Goal: Task Accomplishment & Management: Manage account settings

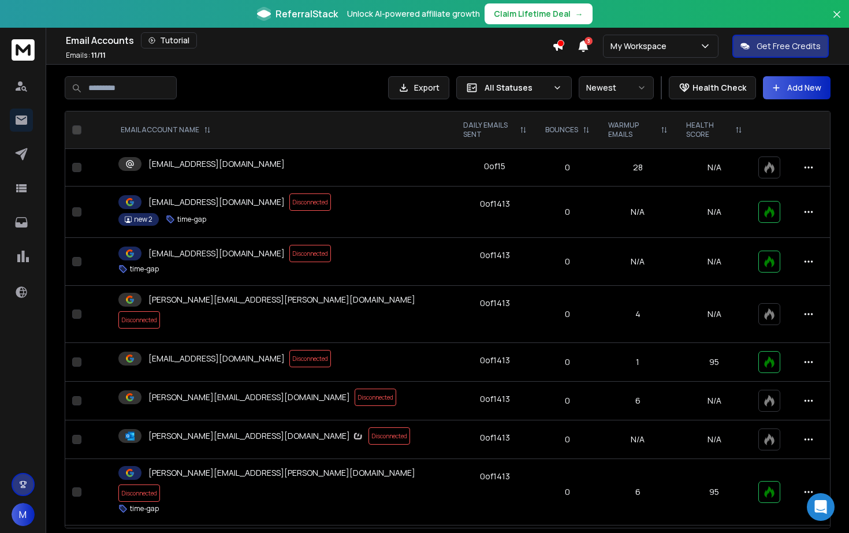
click at [167, 164] on p "rohan@flowfollow.org" at bounding box center [216, 164] width 136 height 12
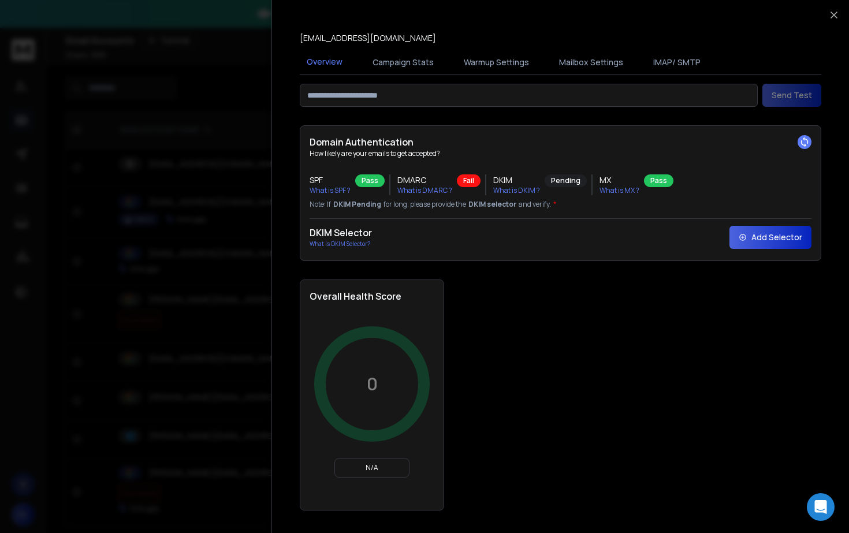
click at [590, 54] on button "Mailbox Settings" at bounding box center [591, 62] width 78 height 25
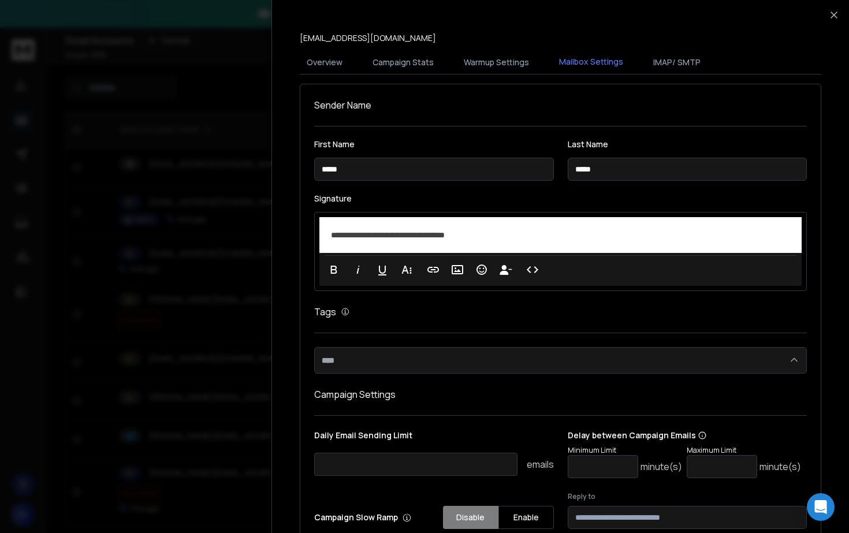
click at [176, 214] on div at bounding box center [424, 266] width 849 height 533
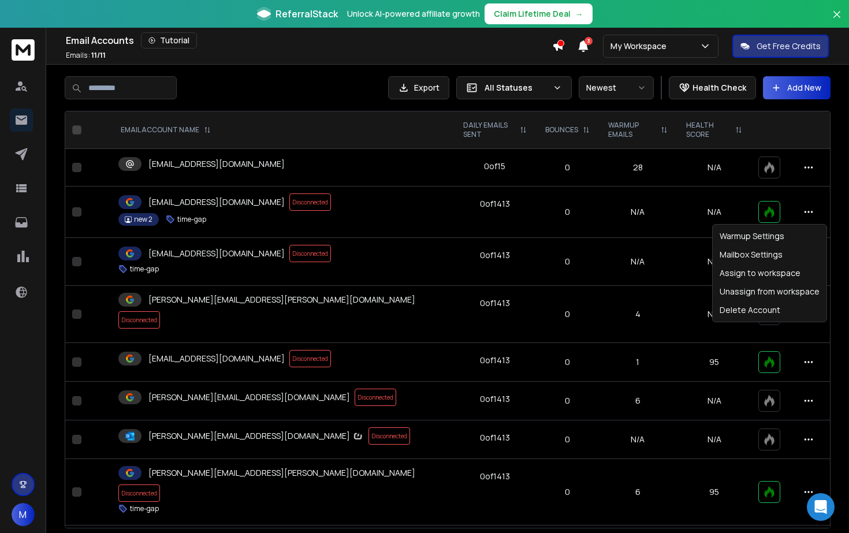
click at [806, 209] on icon at bounding box center [809, 212] width 10 height 10
click at [763, 254] on div "Mailbox Settings" at bounding box center [769, 255] width 109 height 18
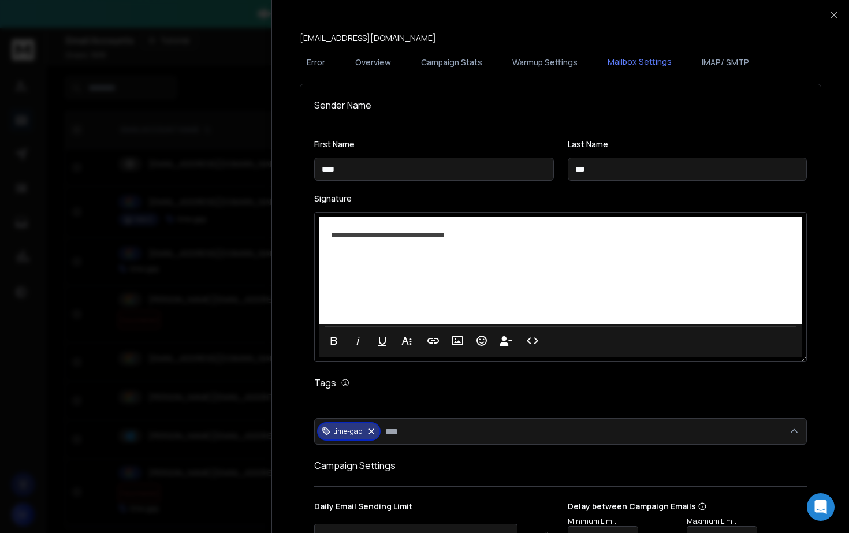
click at [244, 322] on div at bounding box center [424, 266] width 849 height 533
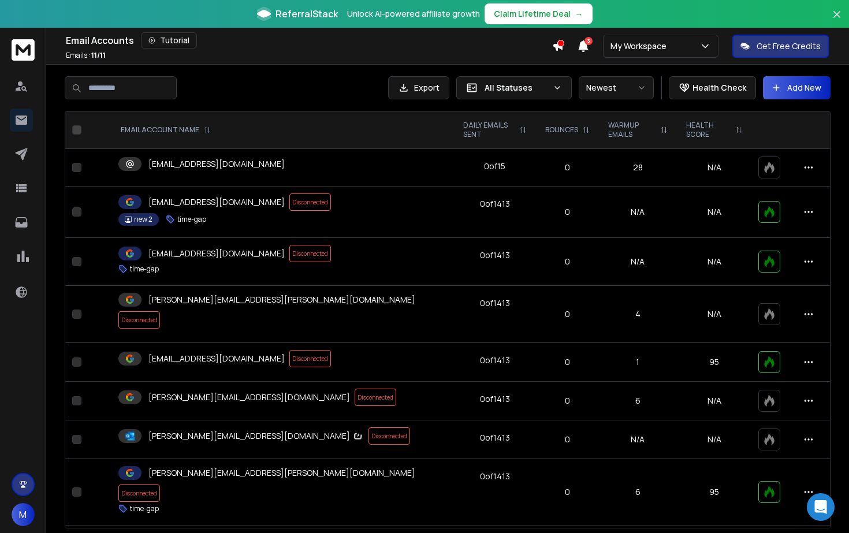
click at [805, 172] on icon at bounding box center [809, 167] width 10 height 10
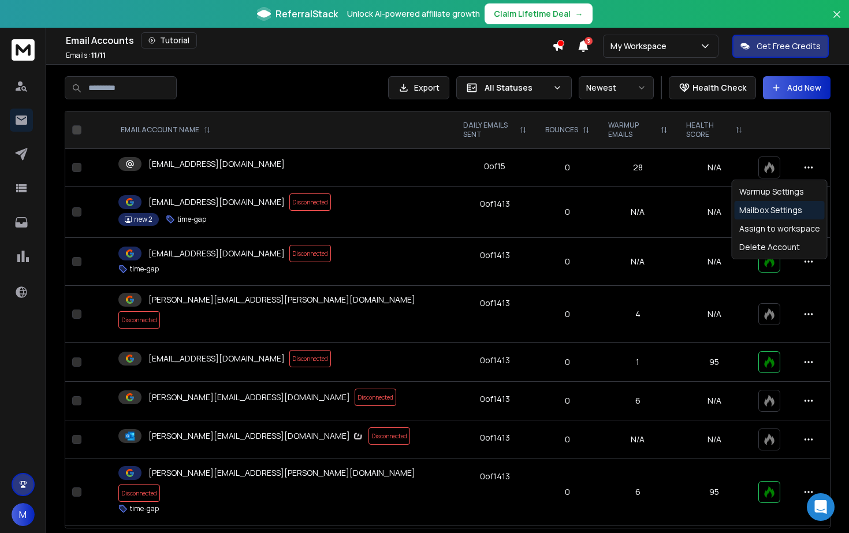
click at [772, 214] on div "Mailbox Settings" at bounding box center [780, 210] width 90 height 18
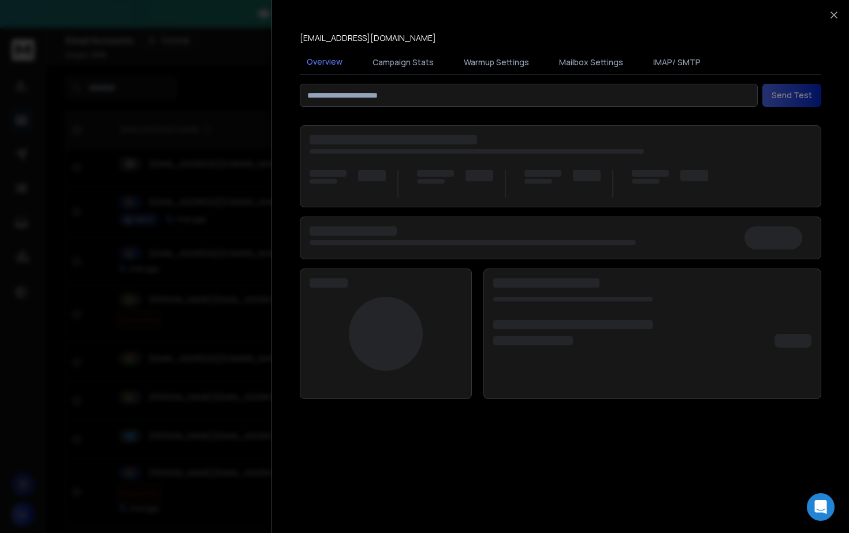
click at [189, 410] on div at bounding box center [424, 266] width 849 height 533
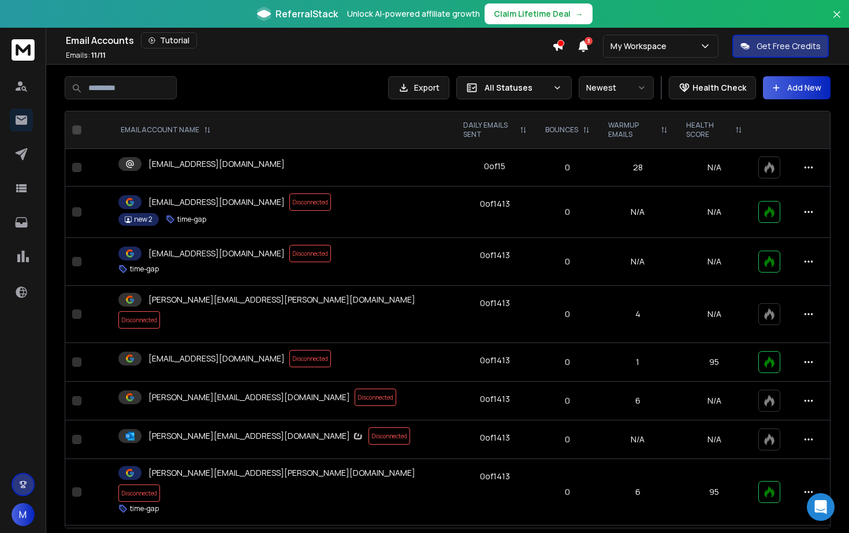
click at [804, 309] on icon at bounding box center [809, 314] width 10 height 10
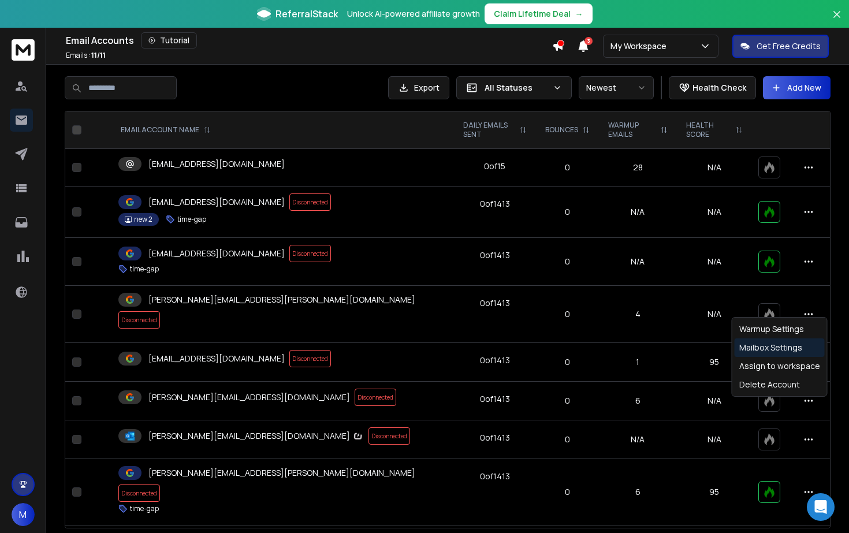
click at [780, 350] on div "Mailbox Settings" at bounding box center [780, 348] width 90 height 18
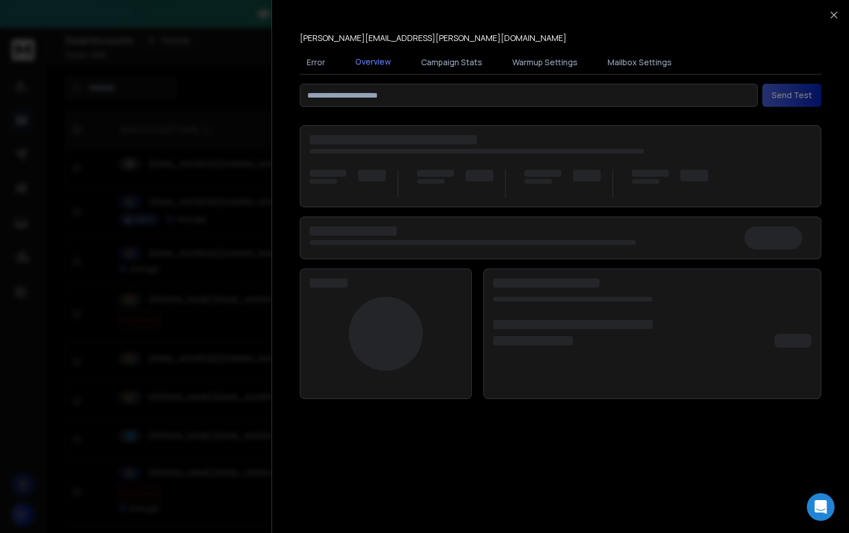
click at [238, 314] on div at bounding box center [424, 266] width 849 height 533
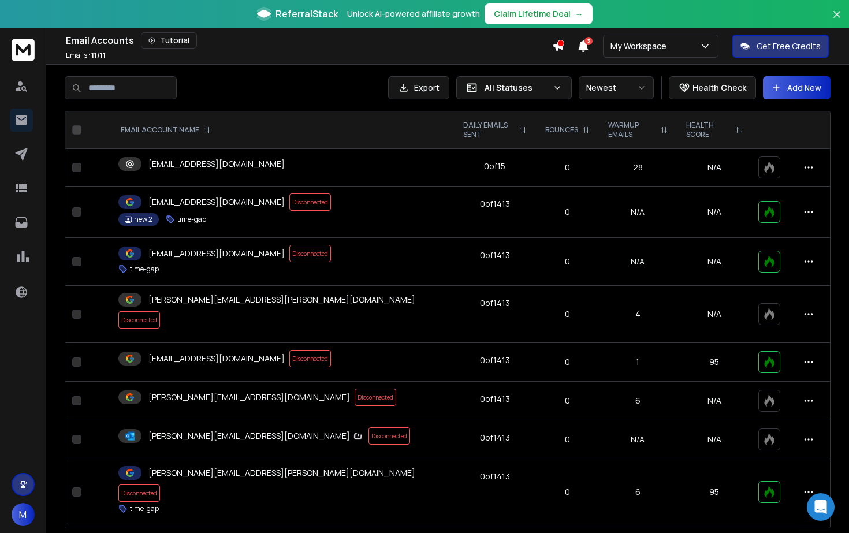
click at [296, 343] on td "sophia@marketpulseapp.com Disconnected" at bounding box center [282, 362] width 343 height 39
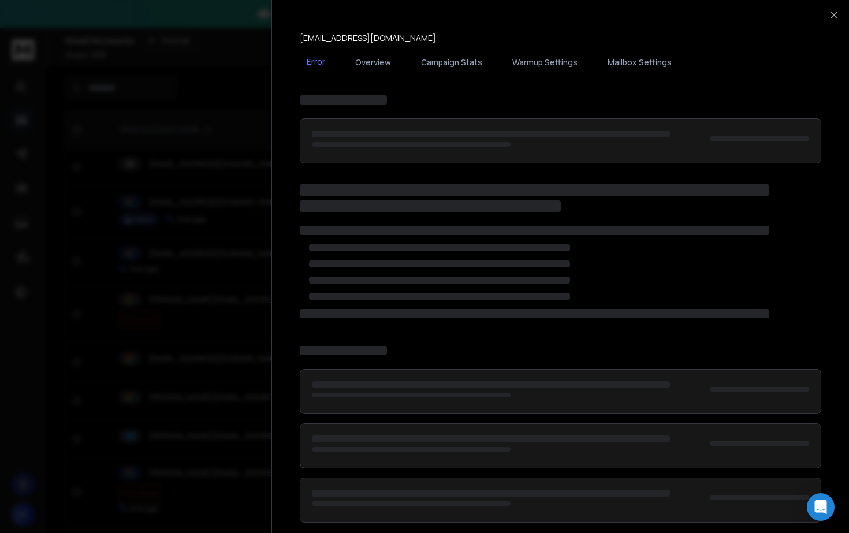
click at [551, 50] on div "sophia@marketpulseapp.com Error Overview Campaign Stats Warmup Settings Mailbox…" at bounding box center [560, 277] width 549 height 527
click at [551, 54] on button "Warmup Settings" at bounding box center [544, 62] width 79 height 25
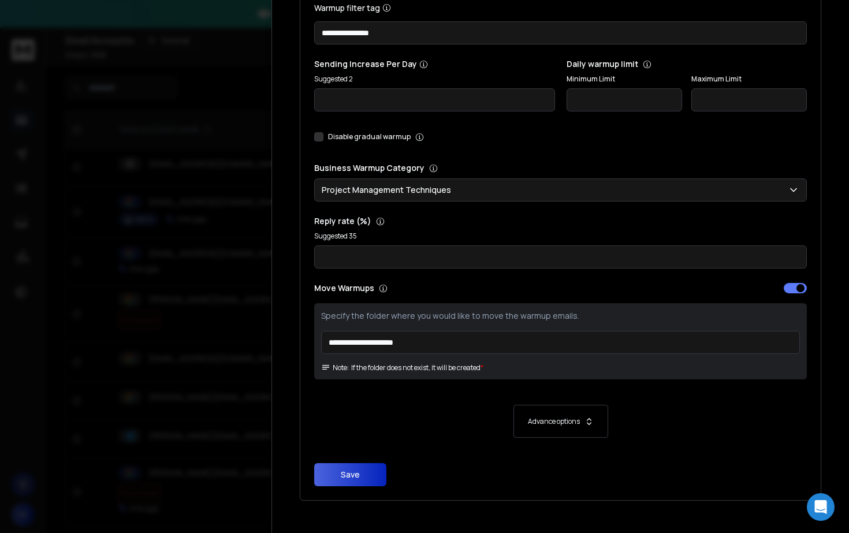
click at [145, 474] on div at bounding box center [424, 266] width 849 height 533
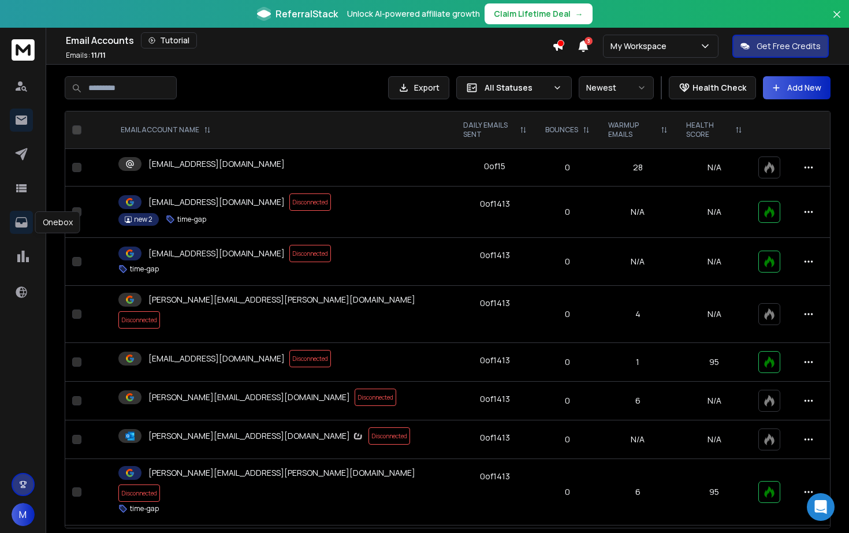
click at [18, 226] on icon at bounding box center [21, 222] width 12 height 10
